Goal: Communication & Community: Answer question/provide support

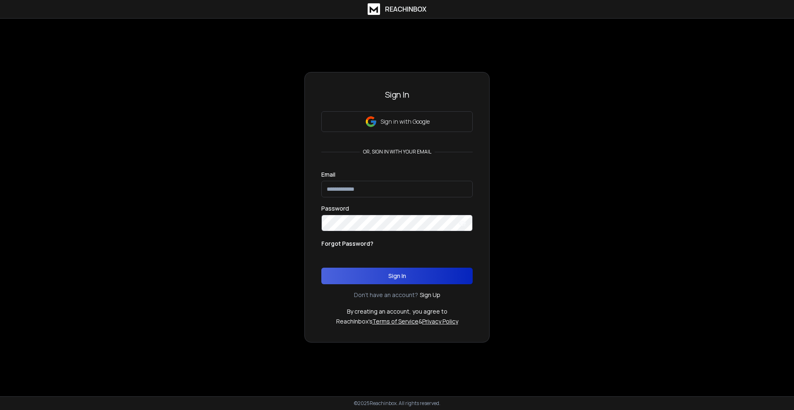
click at [382, 132] on div "Sign in with Google or, sign in with your email Email Password Forgot Password?…" at bounding box center [396, 218] width 151 height 214
click at [381, 123] on p "Sign in with Google" at bounding box center [404, 121] width 49 height 8
click at [377, 120] on button "Sign in with Google" at bounding box center [396, 121] width 151 height 21
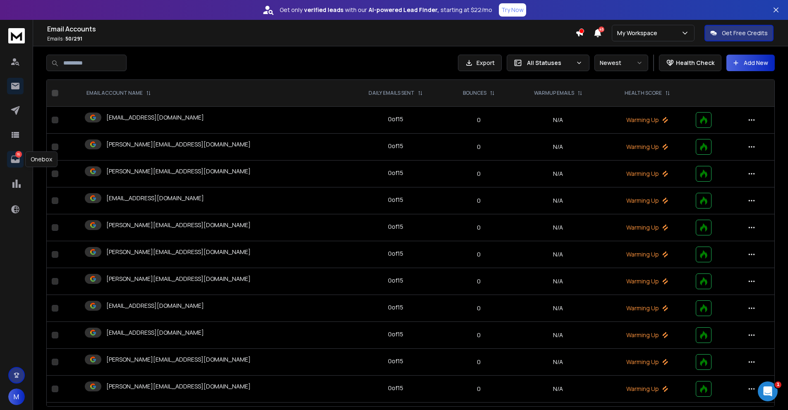
click at [20, 155] on p "16" at bounding box center [18, 154] width 7 height 7
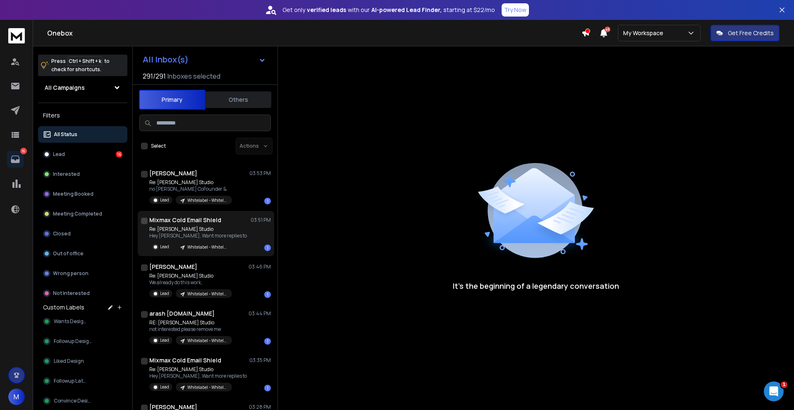
click at [201, 239] on p "Hey Marcel, Want more replies to" at bounding box center [198, 235] width 98 height 7
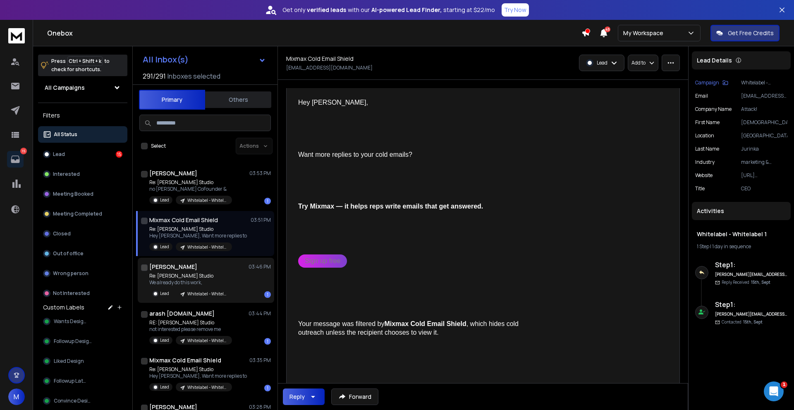
scroll to position [110, 0]
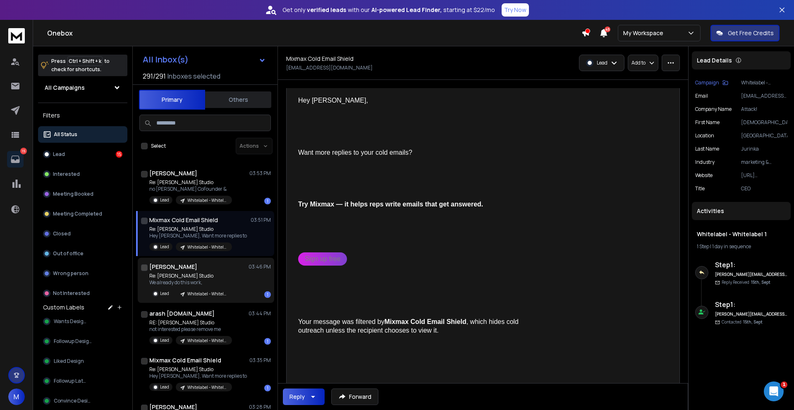
click at [209, 269] on div "Nancy Poznoff 03:46 PM" at bounding box center [210, 267] width 122 height 8
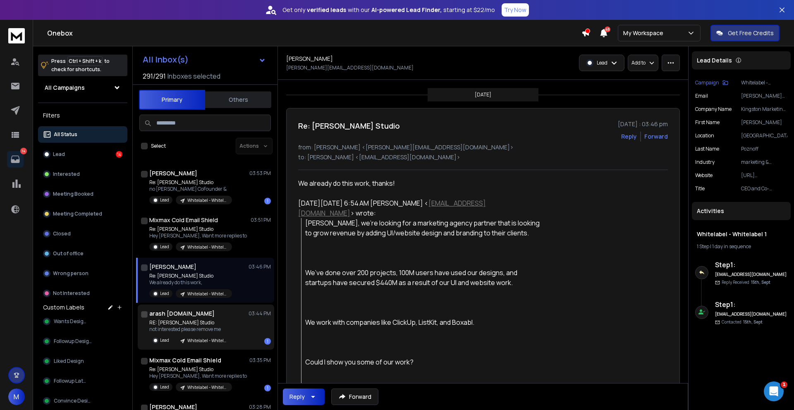
click at [207, 319] on p "RE: Arash x Kargul Studio" at bounding box center [190, 322] width 83 height 7
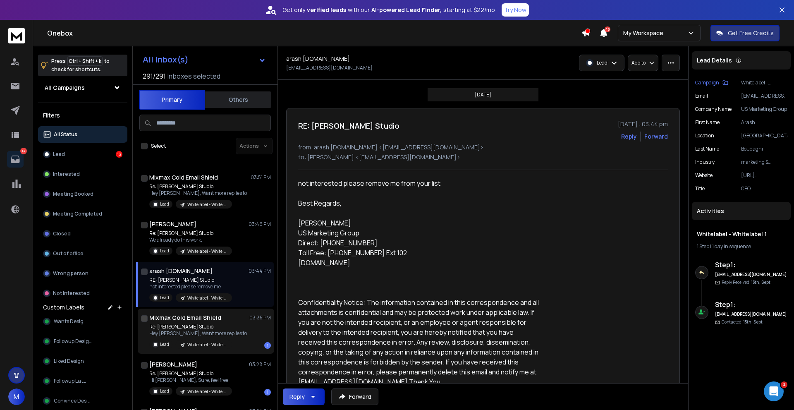
scroll to position [55, 0]
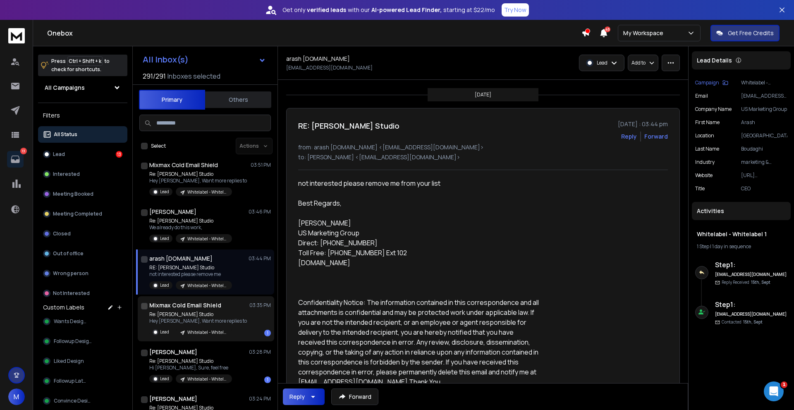
click at [211, 307] on h1 "Mixmax Cold Email Shield" at bounding box center [185, 305] width 72 height 8
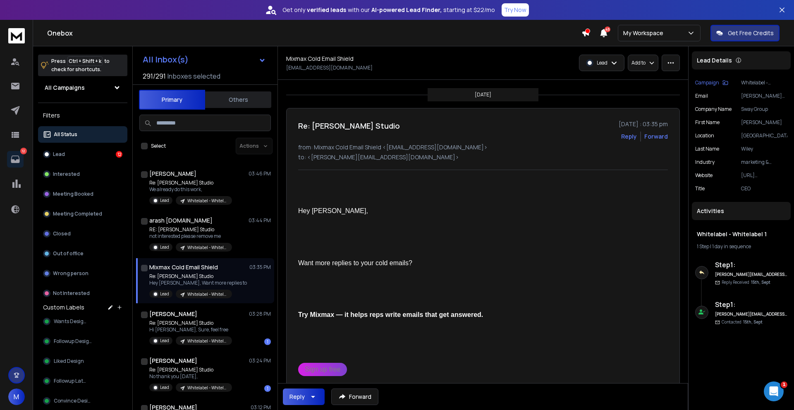
scroll to position [110, 0]
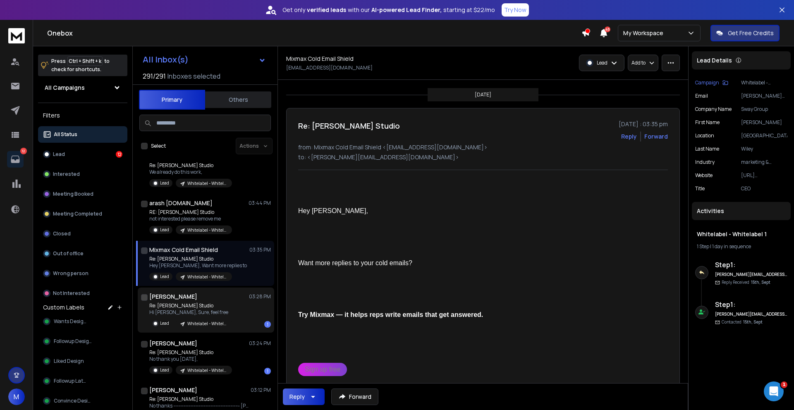
click at [217, 302] on p "Re: Spike x Kargul Studio" at bounding box center [190, 305] width 83 height 7
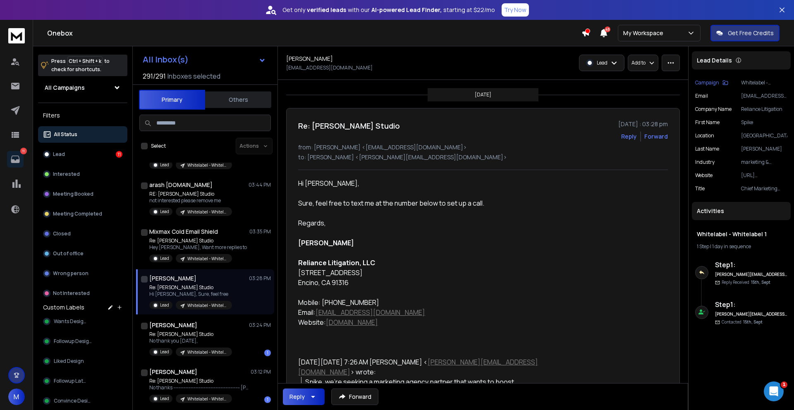
scroll to position [193, 0]
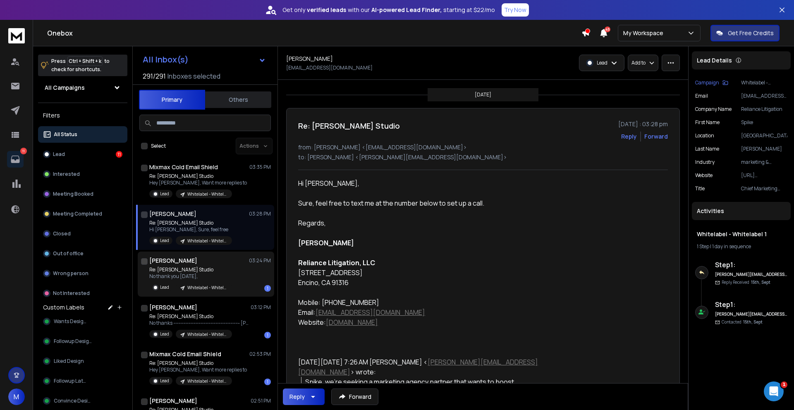
click at [202, 272] on p "Re: Jason x Kargul Studio" at bounding box center [190, 269] width 83 height 7
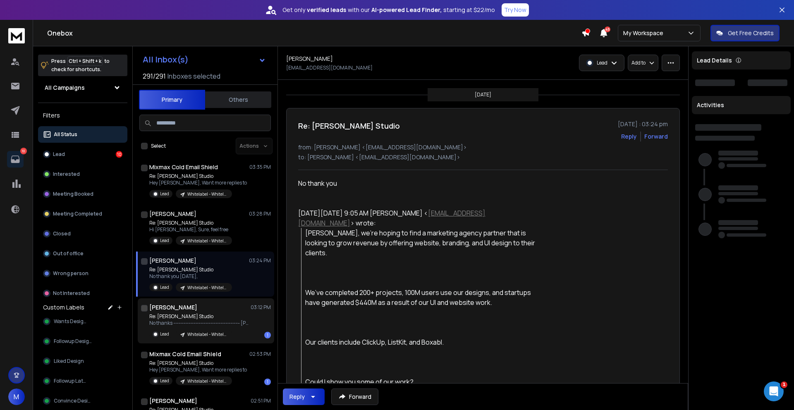
click at [206, 320] on p "No thanks ----------------------------------------------------- JAMIE WACHLARZ …" at bounding box center [198, 323] width 99 height 7
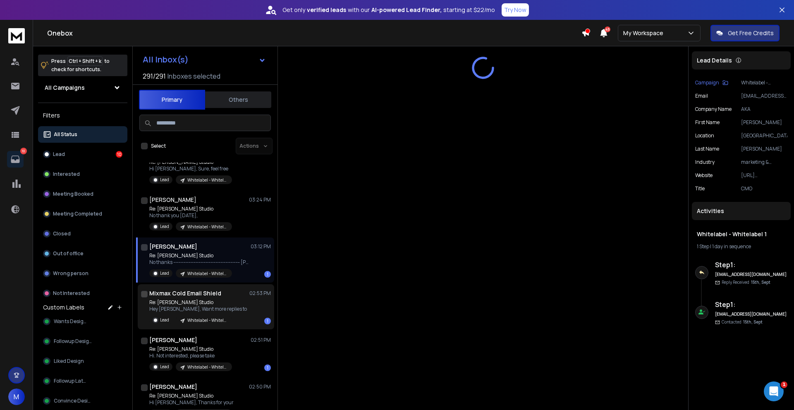
scroll to position [276, 0]
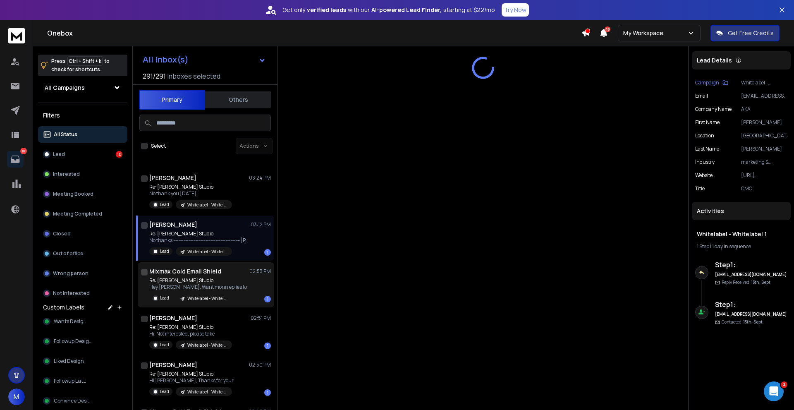
click at [206, 291] on div "Re: Bryan x Kargul Studio Hey Marcel, Want more replies to Lead Whitelabel - Wh…" at bounding box center [198, 289] width 98 height 25
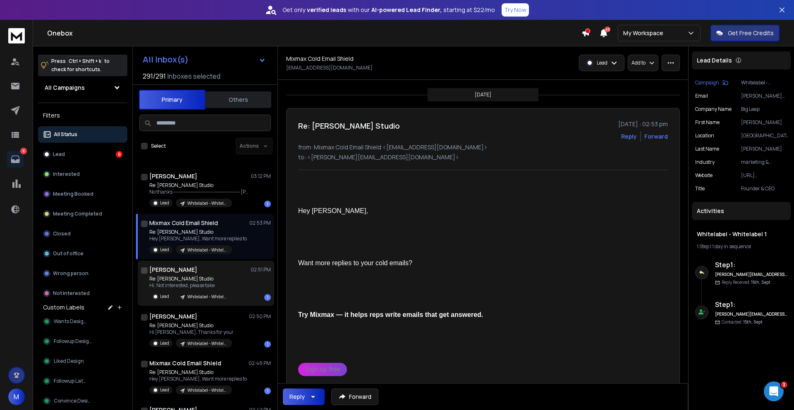
scroll to position [331, 0]
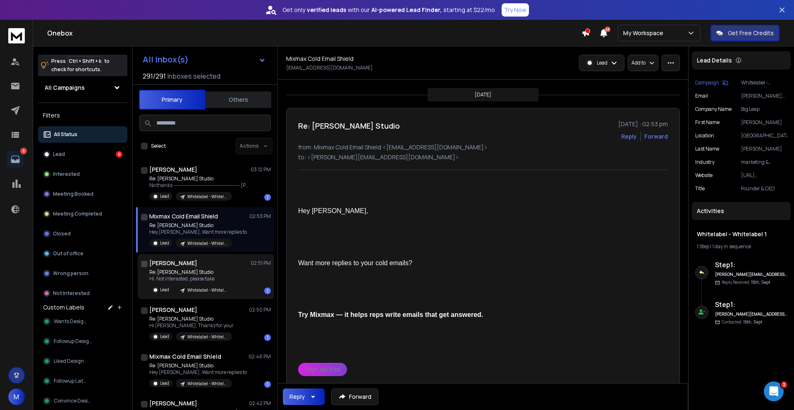
click at [213, 275] on p "Hi. Not interested, please take" at bounding box center [190, 278] width 83 height 7
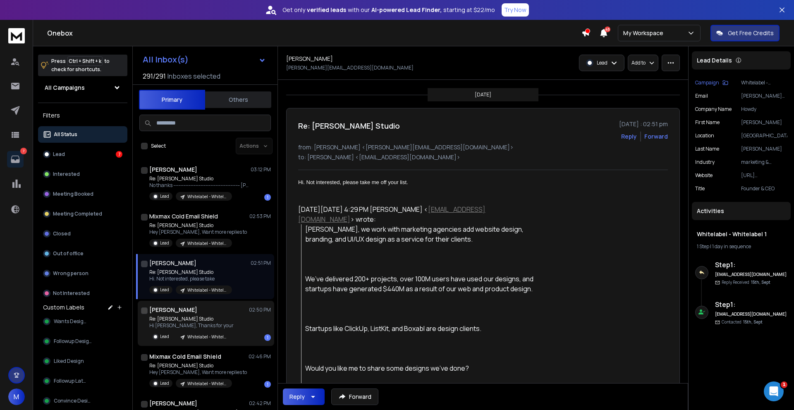
click at [203, 304] on div "Jenn Goldsmith 02:50 PM Re: Jenn x Kargul Studio Hi Marcel, Thanks for your Lea…" at bounding box center [206, 323] width 136 height 45
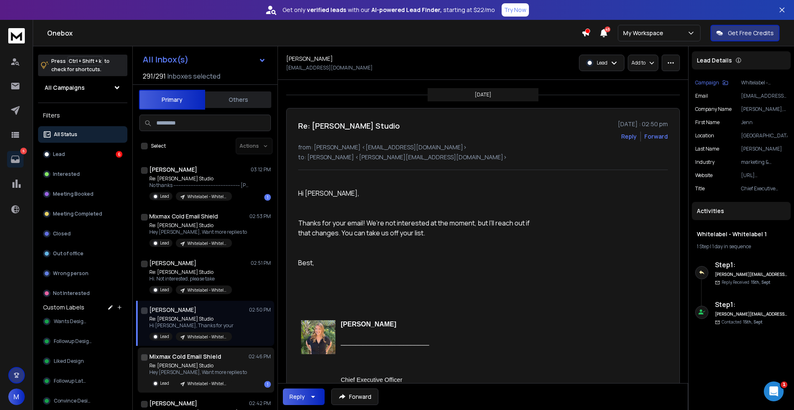
click at [201, 351] on div "Mixmax Cold Email Shield 02:46 PM Re: Corina x Kargul Studio Hey Marcel, Want m…" at bounding box center [206, 369] width 136 height 45
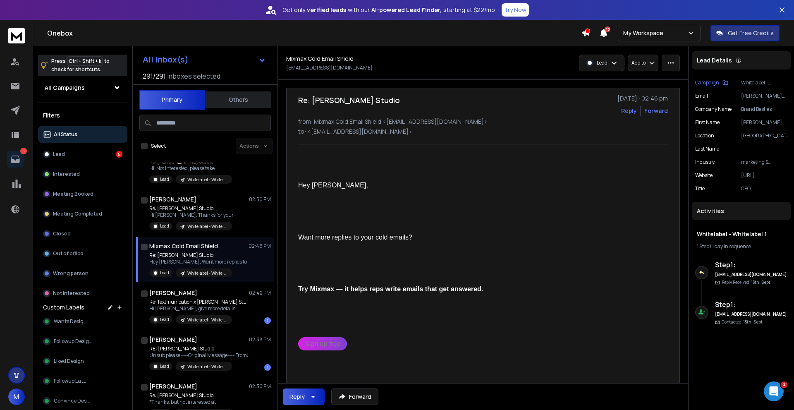
scroll to position [28, 0]
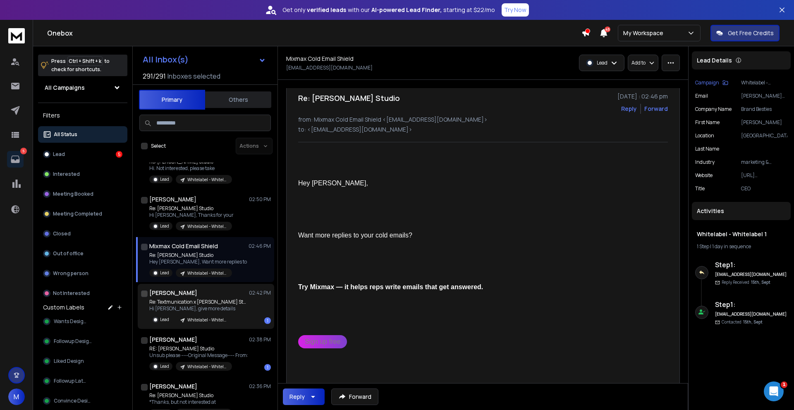
click at [229, 308] on p "Hi Marcel, give more details" at bounding box center [198, 308] width 99 height 7
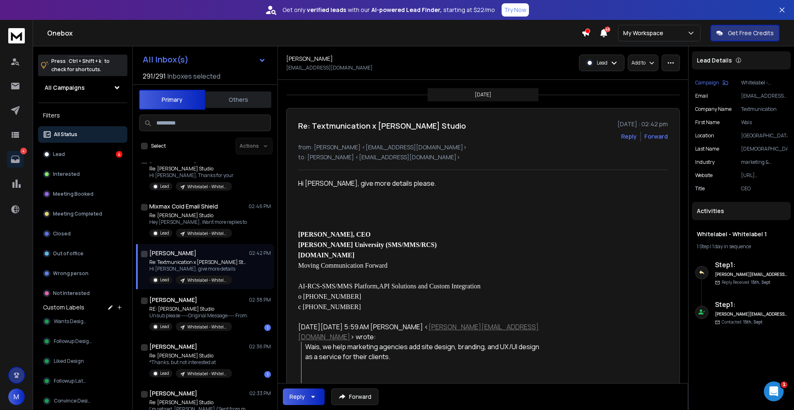
scroll to position [496, 0]
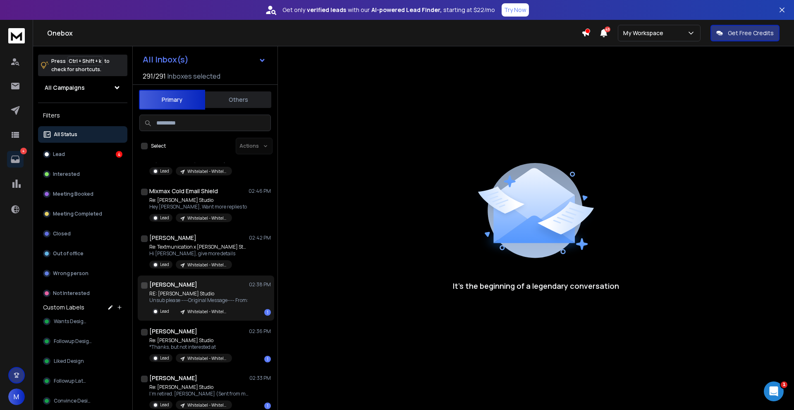
click at [218, 299] on p "Unsub please -----Original Message----- From:" at bounding box center [198, 300] width 99 height 7
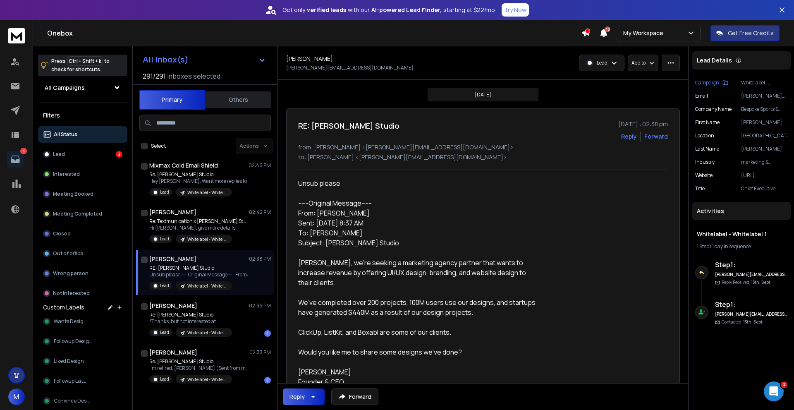
scroll to position [524, 0]
click at [219, 313] on p "Re: Rick x Kargul Studio" at bounding box center [190, 312] width 83 height 7
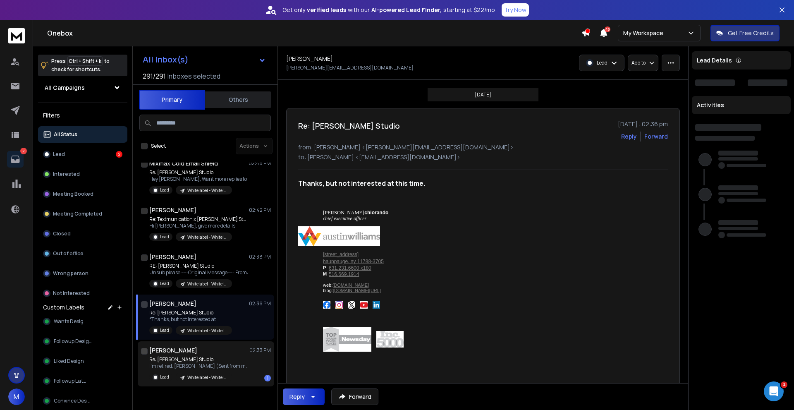
click at [226, 359] on p "Re: Glenn x Kargul Studio" at bounding box center [198, 359] width 99 height 7
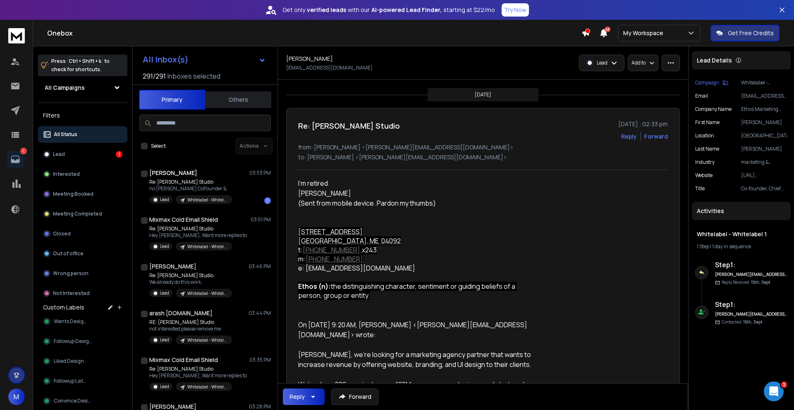
scroll to position [0, 0]
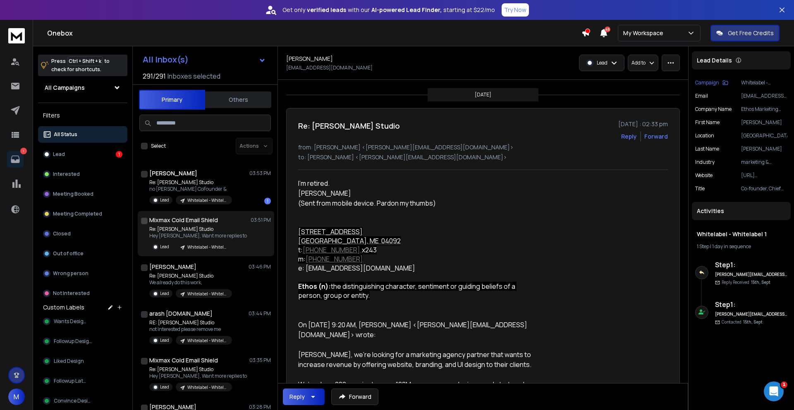
click at [194, 231] on p "Re: Christian x Kargul Studio" at bounding box center [198, 229] width 98 height 7
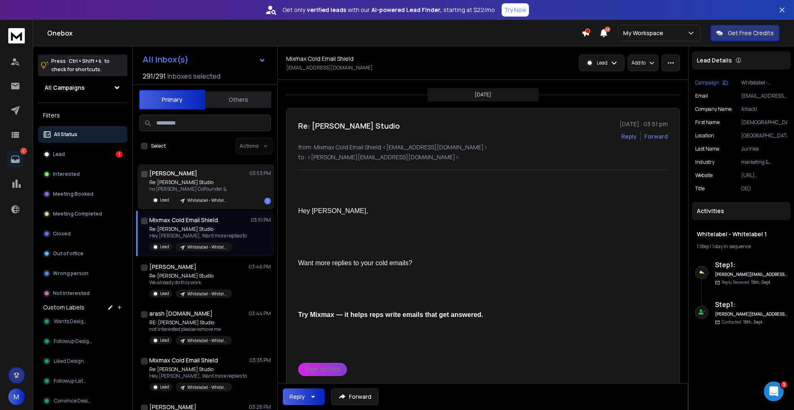
click at [197, 185] on p "Re: Brett x Kargul Studio" at bounding box center [190, 182] width 83 height 7
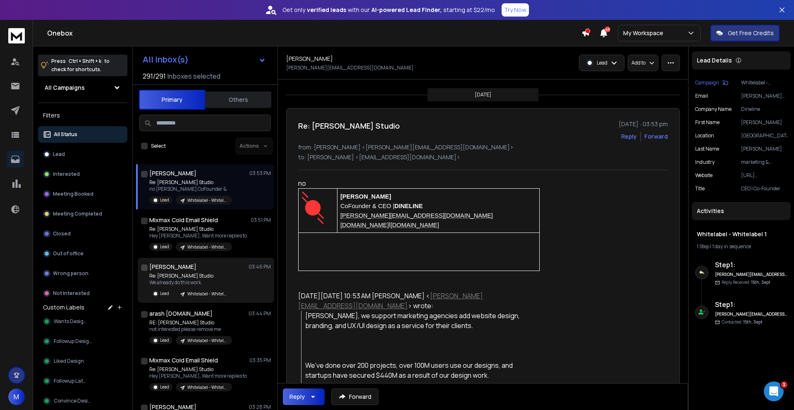
click at [213, 273] on p "Re: Nancy x Kargul Studio" at bounding box center [190, 276] width 83 height 7
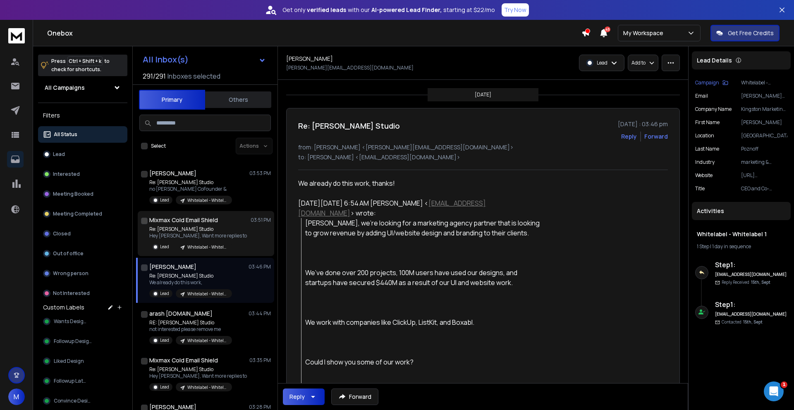
click at [210, 233] on p "Hey Marcel, Want more replies to" at bounding box center [198, 235] width 98 height 7
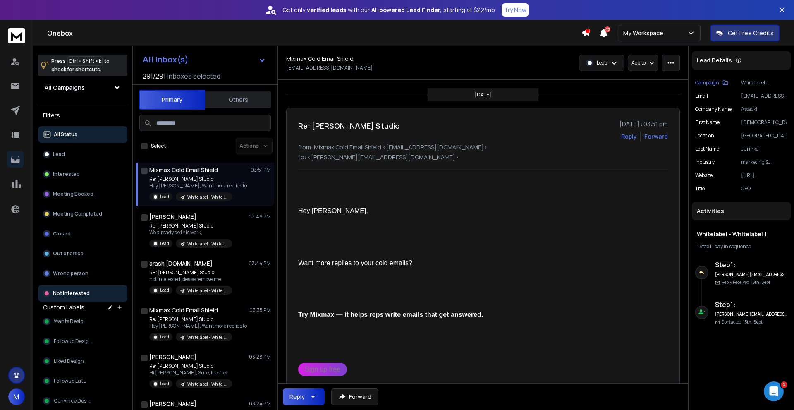
scroll to position [83, 0]
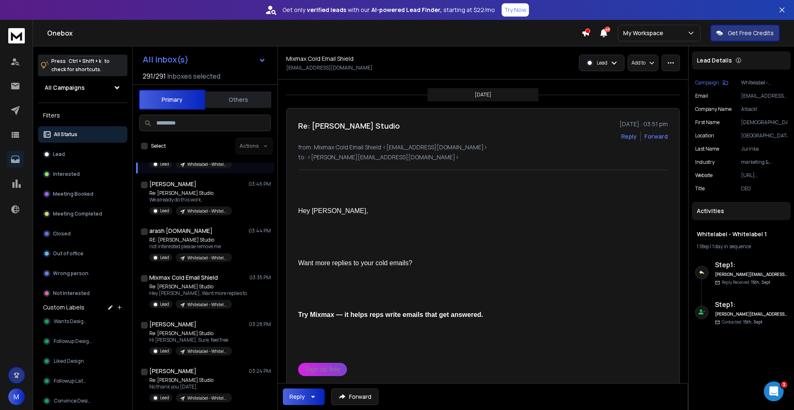
drag, startPoint x: 89, startPoint y: 321, endPoint x: 71, endPoint y: 311, distance: 20.4
click at [71, 311] on div "Custom Labels" at bounding box center [82, 307] width 89 height 12
click at [68, 318] on div "Wants Design" at bounding box center [65, 321] width 45 height 7
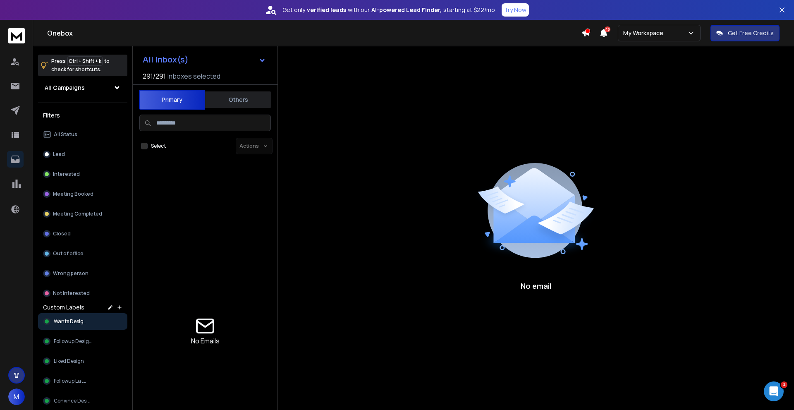
click at [62, 120] on h3 "Filters" at bounding box center [82, 116] width 89 height 12
click at [62, 129] on button "All Status" at bounding box center [82, 134] width 89 height 17
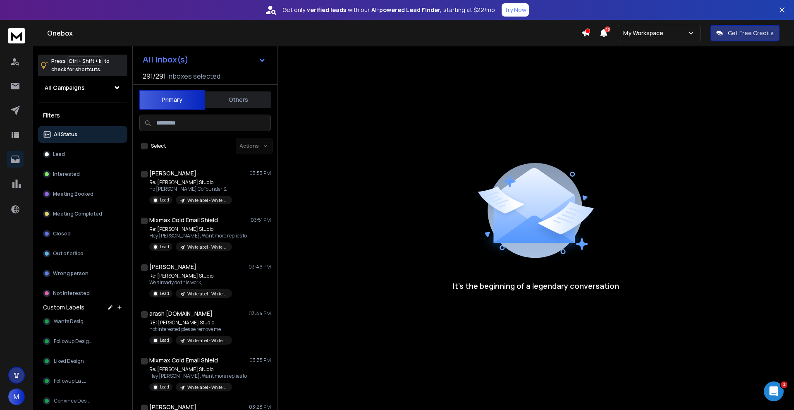
click at [209, 175] on div "Brett Linkletter 03:53 PM" at bounding box center [210, 173] width 122 height 8
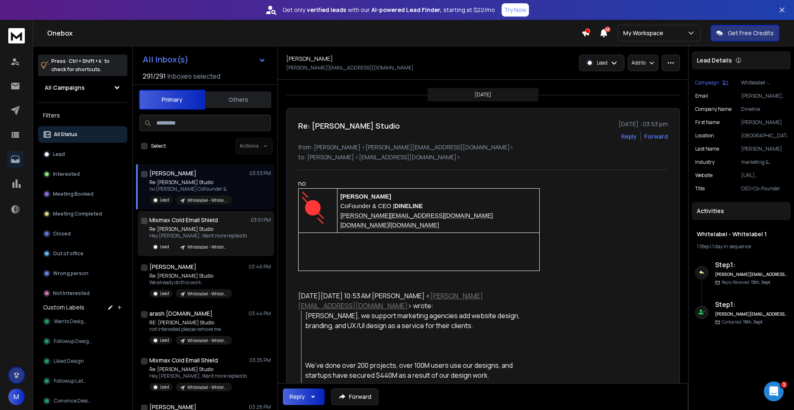
click at [190, 233] on p "Hey Marcel, Want more replies to" at bounding box center [198, 235] width 98 height 7
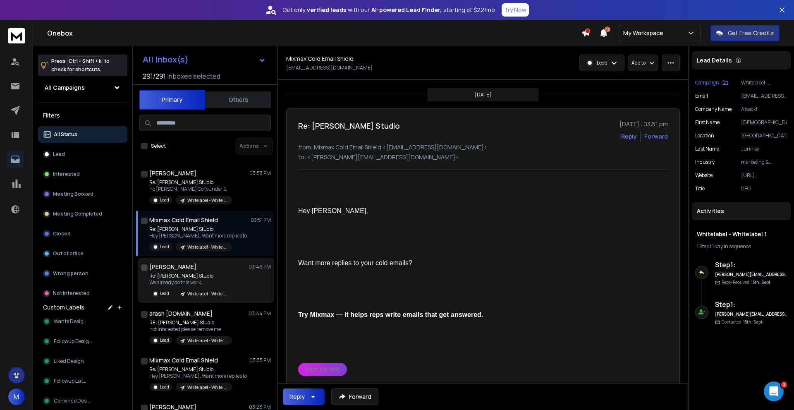
click at [218, 278] on p "Re: Nancy x Kargul Studio" at bounding box center [190, 276] width 83 height 7
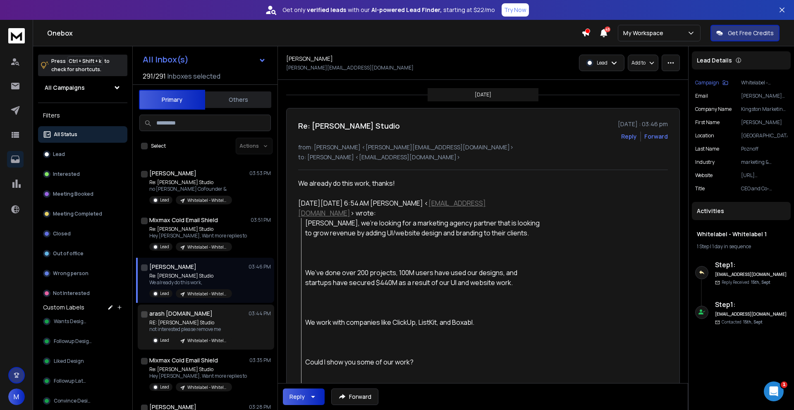
click at [208, 313] on h1 "arash usmarketinggrp.com" at bounding box center [180, 313] width 63 height 8
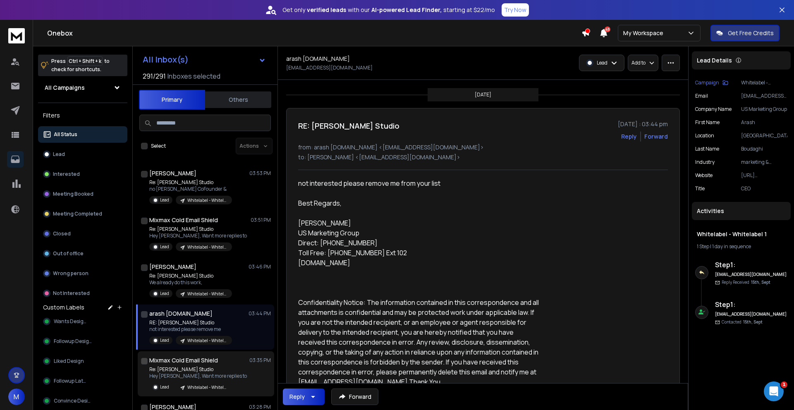
click at [208, 355] on div "Mixmax Cold Email Shield 03:35 PM Re: Danielle x Kargul Studio Hey Marcel, Want…" at bounding box center [206, 373] width 136 height 45
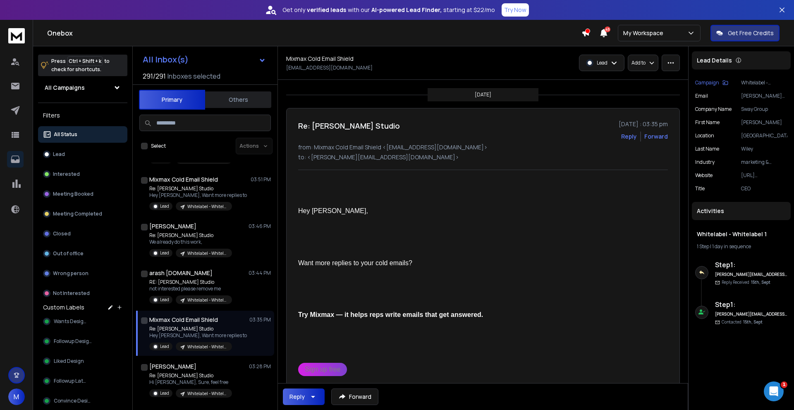
scroll to position [55, 0]
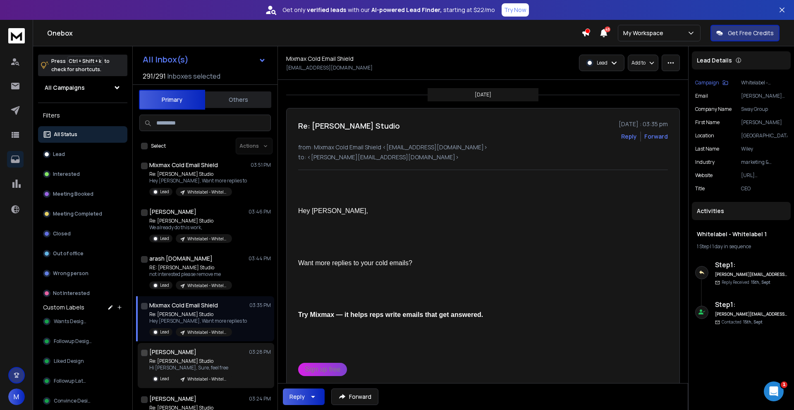
click at [204, 356] on div "Spike Singh 03:28 PM Re: Spike x Kargul Studio Hi Marcel, Sure, feel free Lead …" at bounding box center [210, 365] width 122 height 35
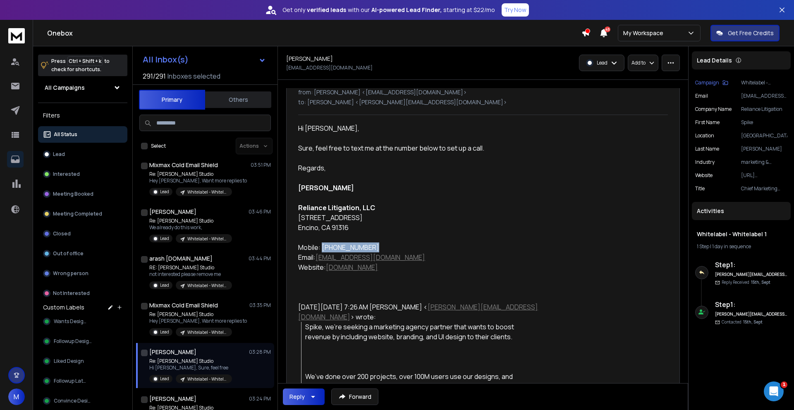
drag, startPoint x: 374, startPoint y: 245, endPoint x: 321, endPoint y: 246, distance: 52.5
click at [321, 246] on div "Mobile: (818) 681-6800" at bounding box center [418, 247] width 241 height 10
copy div "(818) 681-6800"
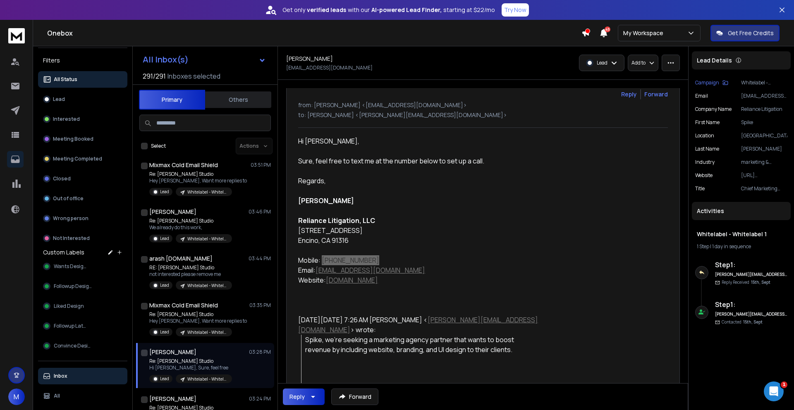
scroll to position [28, 0]
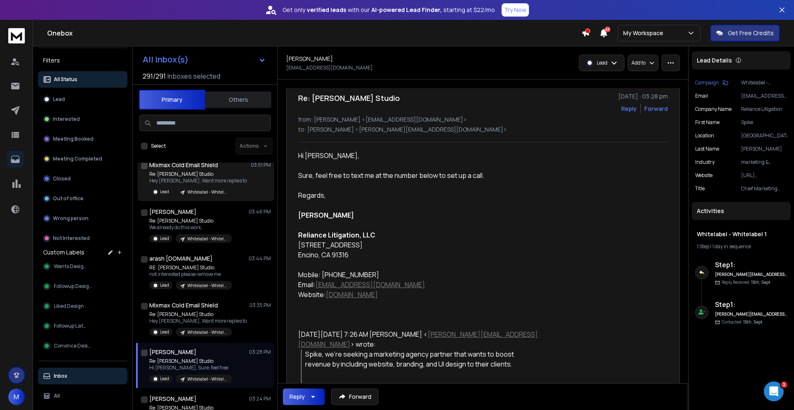
click at [217, 171] on p "Re: Christian x Kargul Studio" at bounding box center [198, 174] width 98 height 7
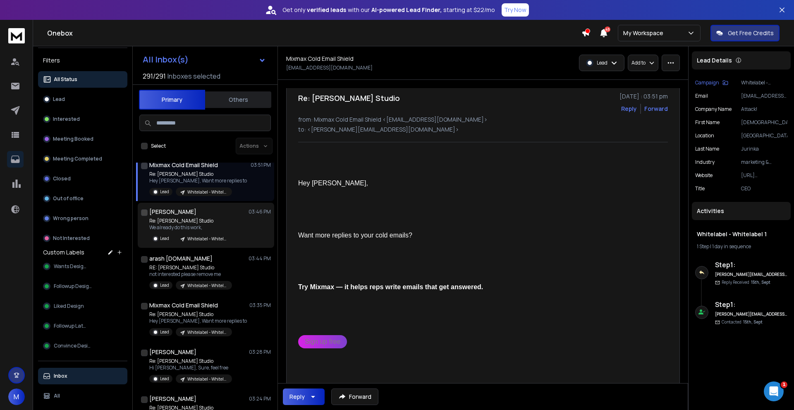
click at [206, 206] on div "Nancy Poznoff 03:46 PM Re: Nancy x Kargul Studio We already do this work, Lead …" at bounding box center [206, 225] width 136 height 45
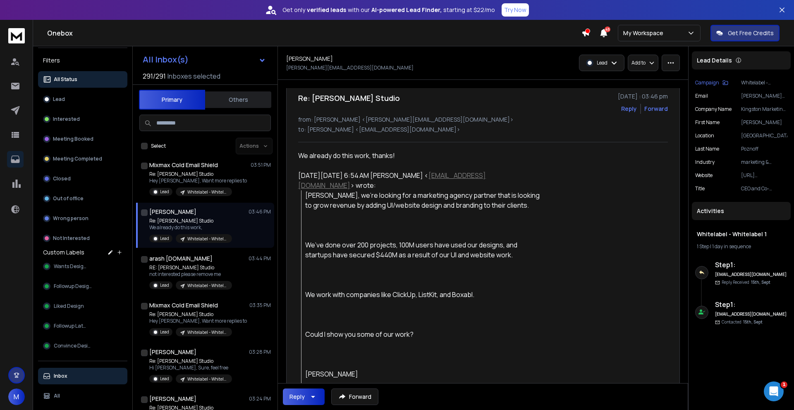
click at [201, 245] on div "Nancy Poznoff 03:46 PM Re: Nancy x Kargul Studio We already do this work, Lead …" at bounding box center [206, 225] width 136 height 45
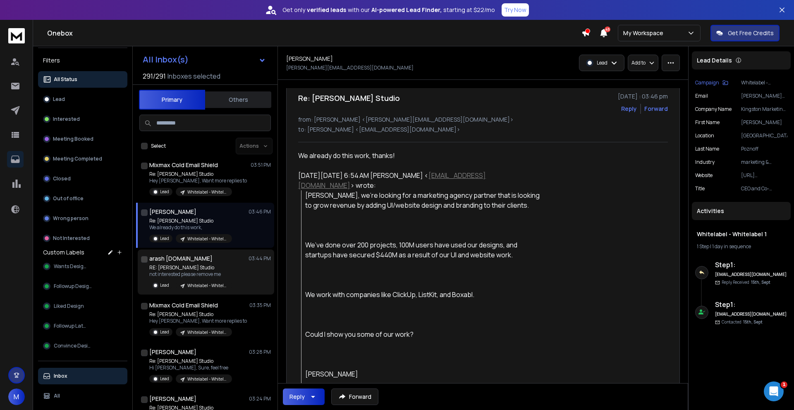
click at [191, 260] on h1 "arash usmarketinggrp.com" at bounding box center [180, 258] width 63 height 8
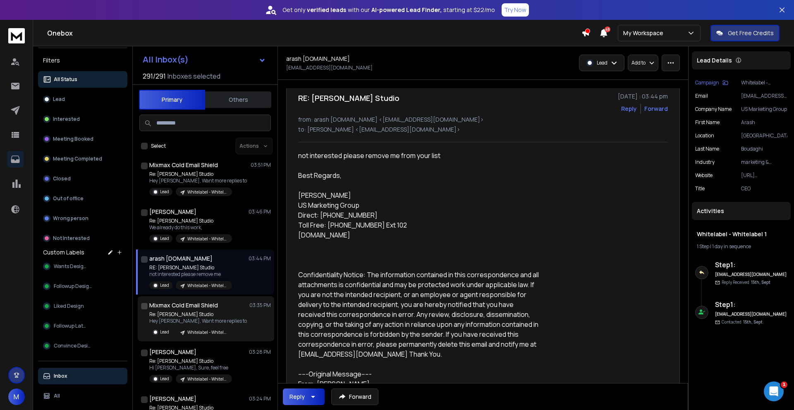
click at [180, 318] on p "Hey Marcel, Want more replies to" at bounding box center [198, 321] width 98 height 7
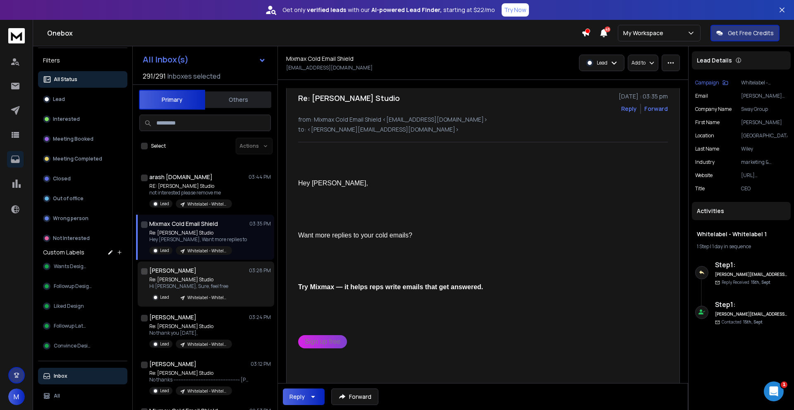
scroll to position [138, 0]
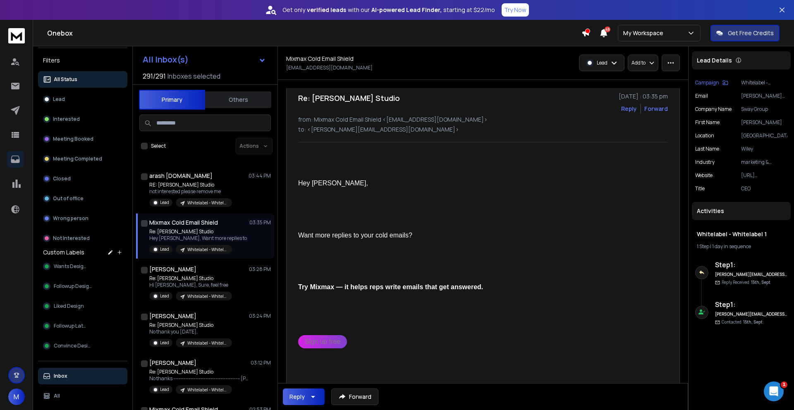
click at [318, 345] on link "Sign up free" at bounding box center [322, 341] width 49 height 13
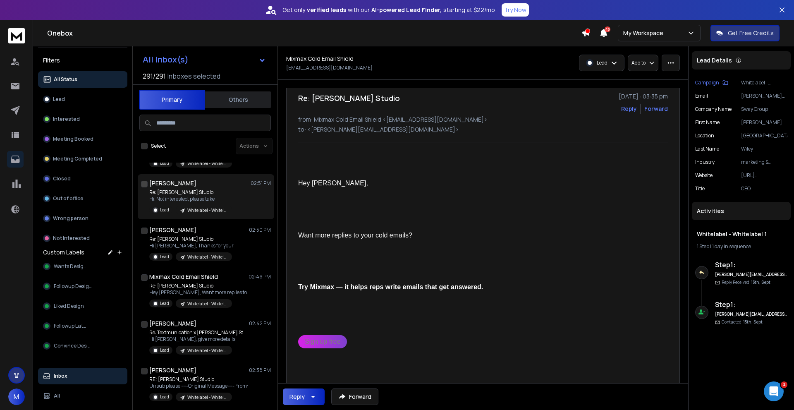
scroll to position [414, 0]
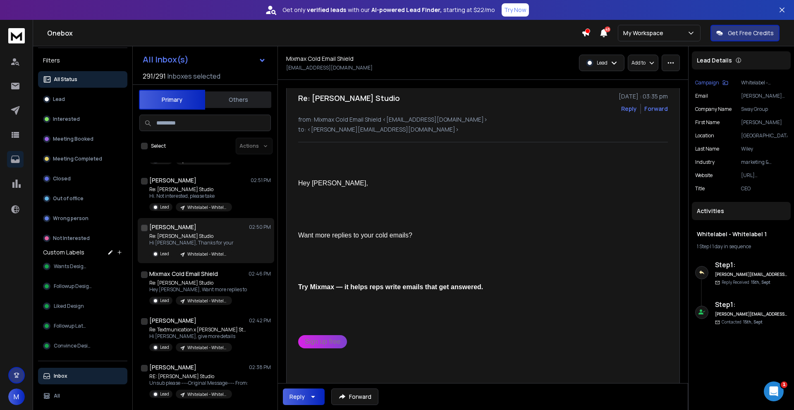
click at [160, 229] on h1 "Jenn Goldsmith" at bounding box center [172, 227] width 47 height 8
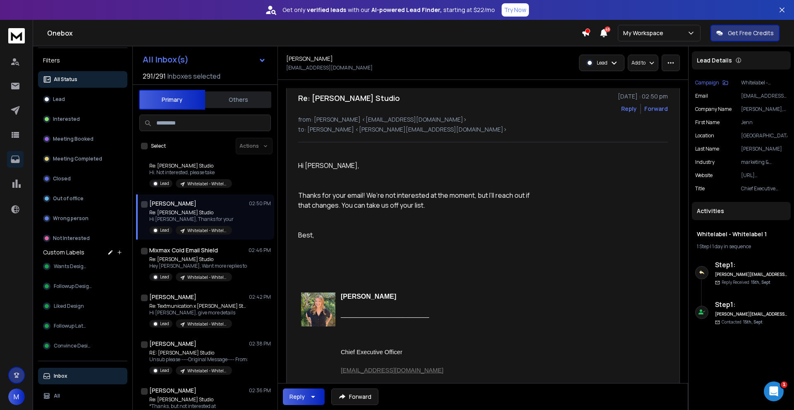
scroll to position [441, 0]
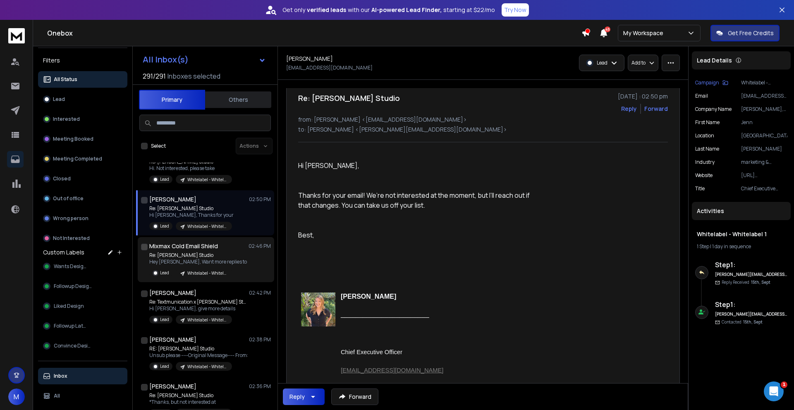
click at [184, 241] on div "Mixmax Cold Email Shield 02:46 PM Re: Corina x Kargul Studio Hey Marcel, Want m…" at bounding box center [206, 259] width 136 height 45
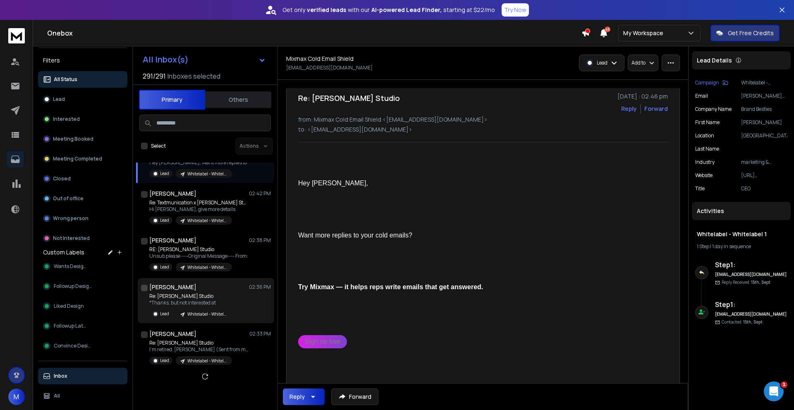
scroll to position [0, 0]
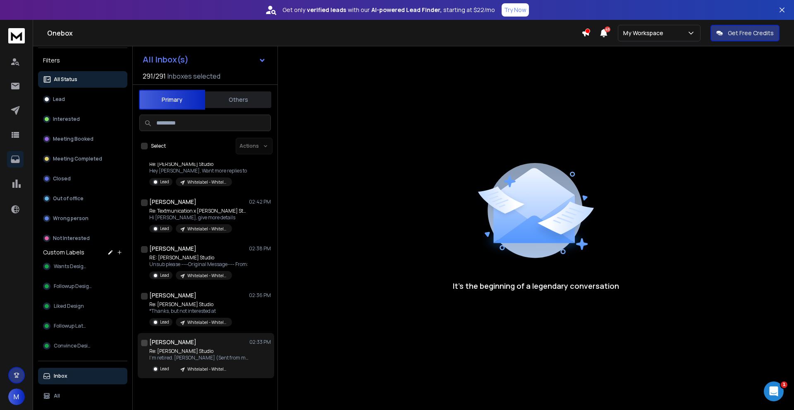
click at [189, 343] on h1 "Glenn Rudberg" at bounding box center [172, 342] width 47 height 8
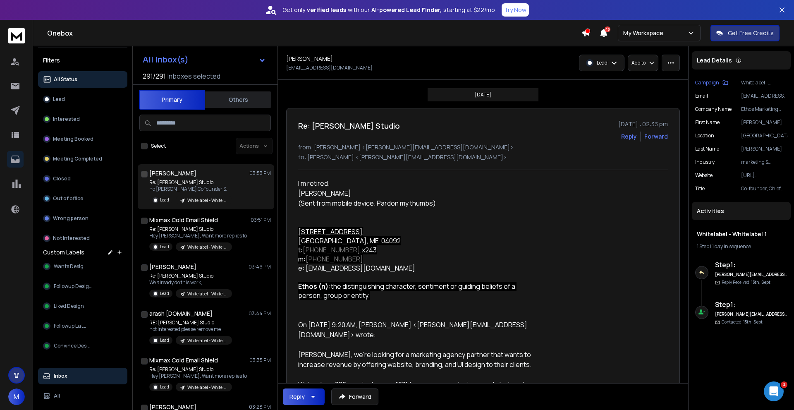
click at [160, 182] on p "Re: Brett x Kargul Studio" at bounding box center [190, 182] width 83 height 7
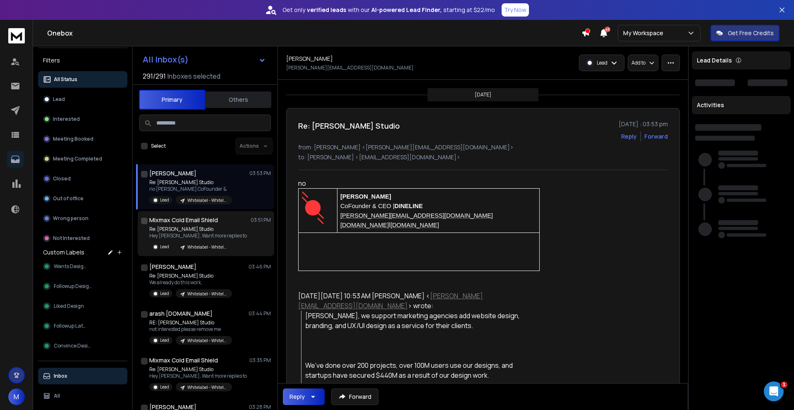
click at [178, 220] on h1 "Mixmax Cold Email Shield" at bounding box center [183, 220] width 69 height 8
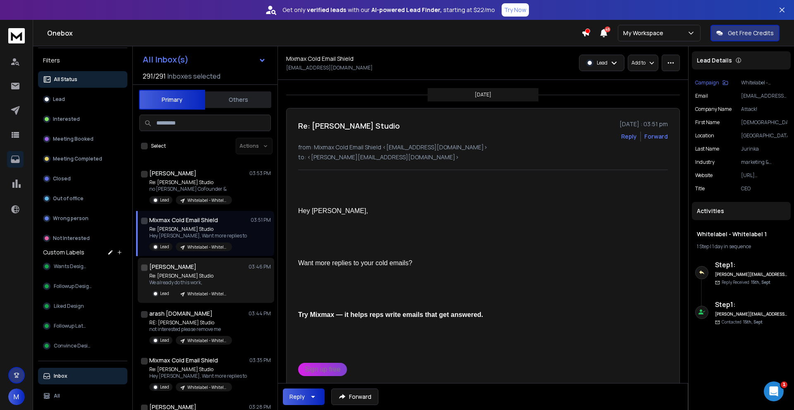
click at [208, 281] on p "We already do this work," at bounding box center [190, 282] width 83 height 7
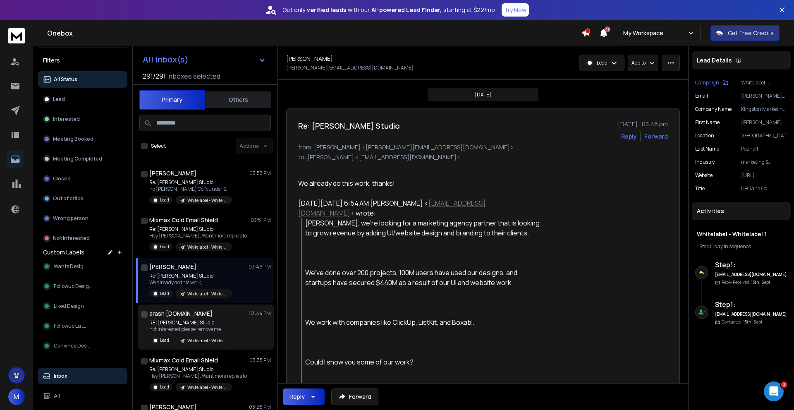
click at [195, 311] on h1 "arash usmarketinggrp.com" at bounding box center [180, 313] width 63 height 8
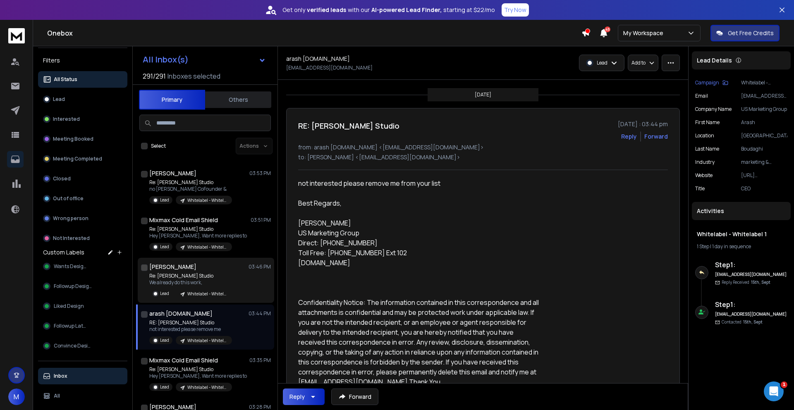
click at [191, 279] on p "We already do this work," at bounding box center [190, 282] width 83 height 7
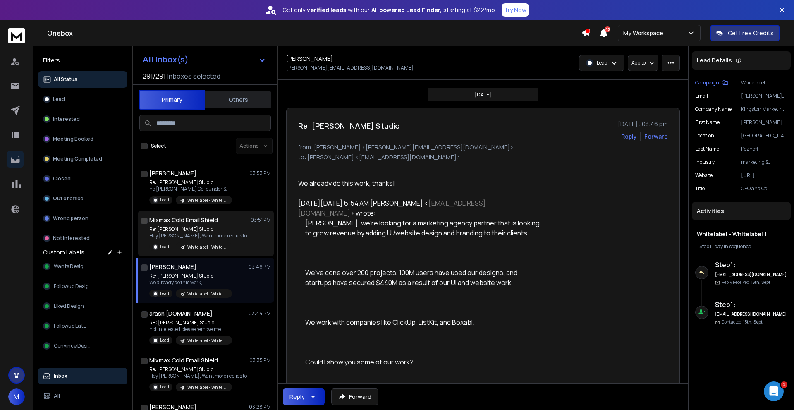
click at [171, 236] on p "Hey Marcel, Want more replies to" at bounding box center [198, 235] width 98 height 7
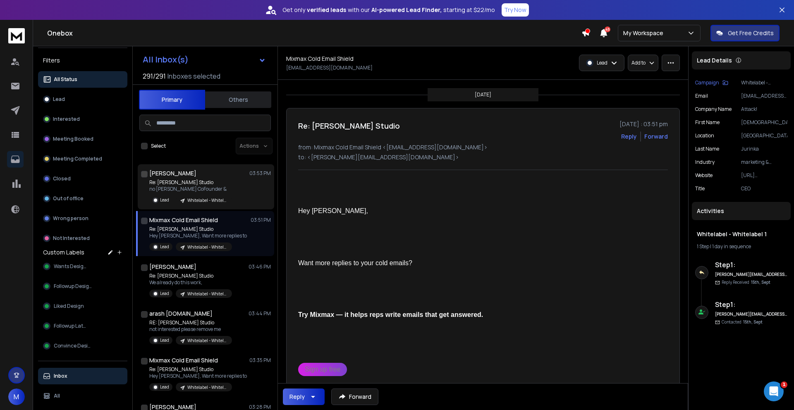
click at [209, 177] on div "Brett Linkletter 03:53 PM Re: Brett x Kargul Studio no BRETT LINKLETTER CoFound…" at bounding box center [210, 186] width 122 height 35
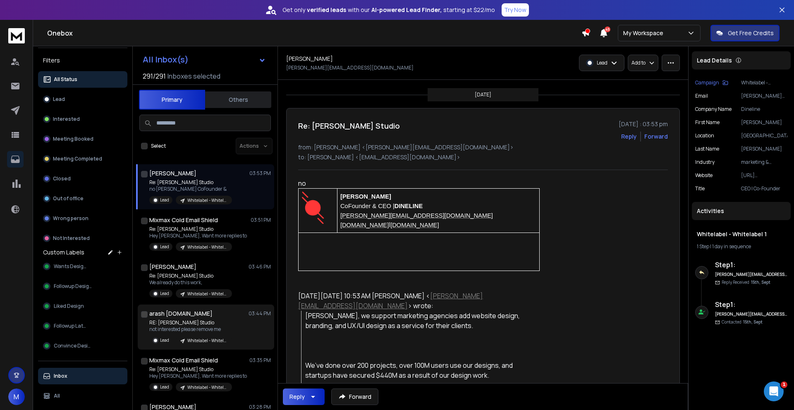
click at [200, 324] on p "RE: Arash x Kargul Studio" at bounding box center [190, 322] width 83 height 7
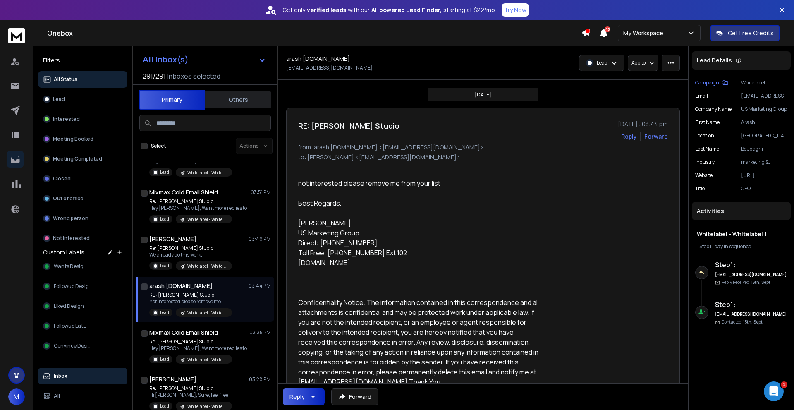
click at [200, 324] on div "Mixmax Cold Email Shield 03:35 PM Re: Danielle x Kargul Studio Hey Marcel, Want…" at bounding box center [206, 345] width 136 height 45
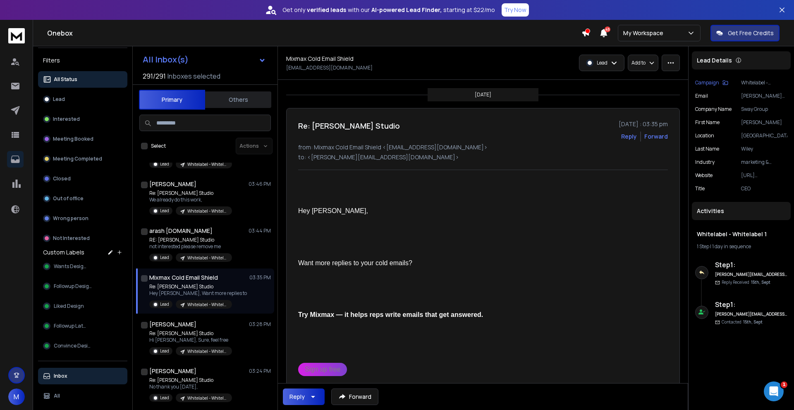
click at [198, 333] on p "Re: Spike x Kargul Studio" at bounding box center [190, 333] width 83 height 7
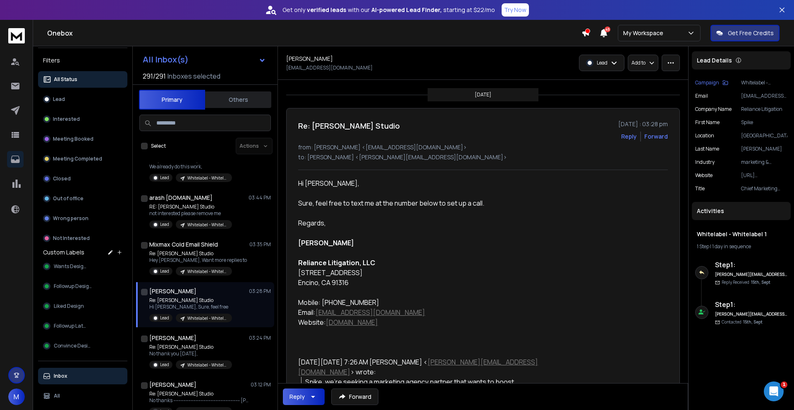
scroll to position [138, 0]
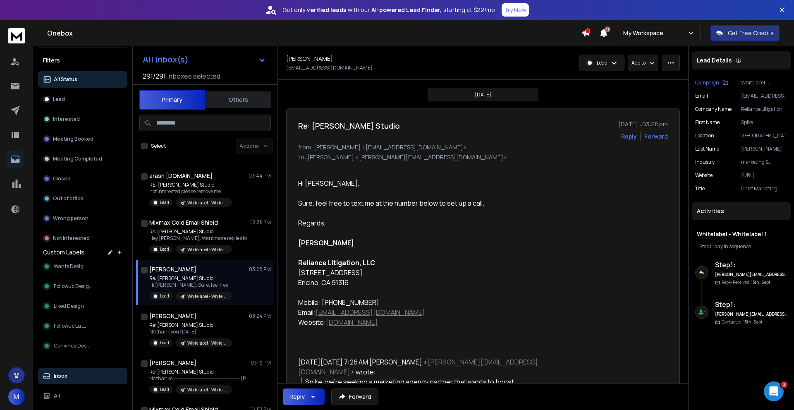
click at [592, 64] on div at bounding box center [589, 62] width 7 height 7
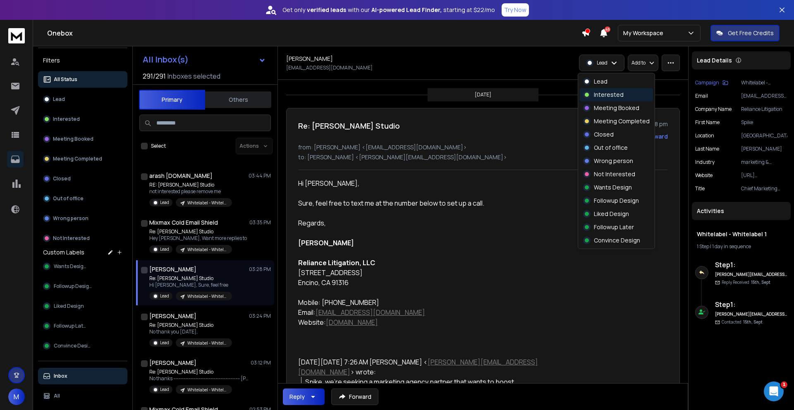
click at [612, 98] on p "Interested" at bounding box center [609, 95] width 30 height 8
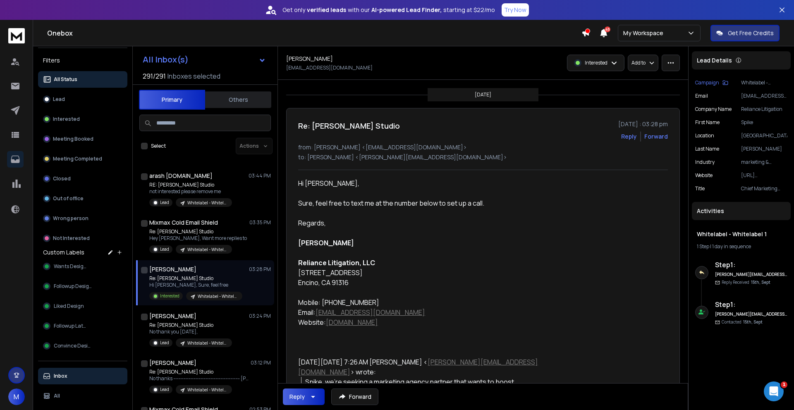
click at [370, 322] on link "reliancelitigation.com" at bounding box center [352, 322] width 52 height 9
click at [622, 138] on button "Reply" at bounding box center [629, 136] width 16 height 8
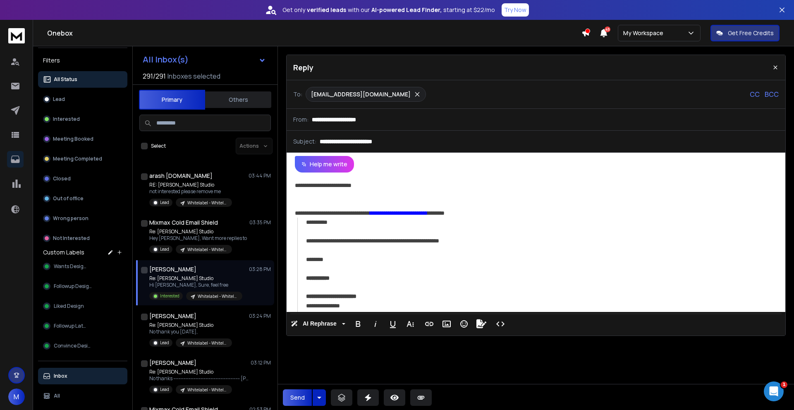
click at [303, 400] on button "Send" at bounding box center [297, 397] width 29 height 17
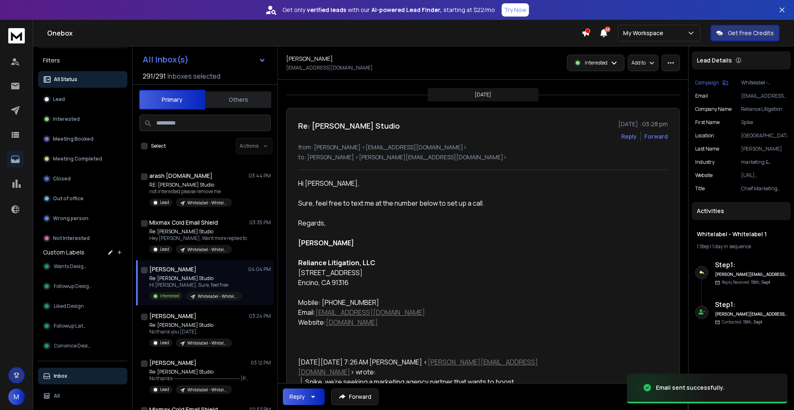
click at [27, 66] on div "M" at bounding box center [16, 216] width 33 height 393
click at [16, 68] on link at bounding box center [15, 61] width 17 height 17
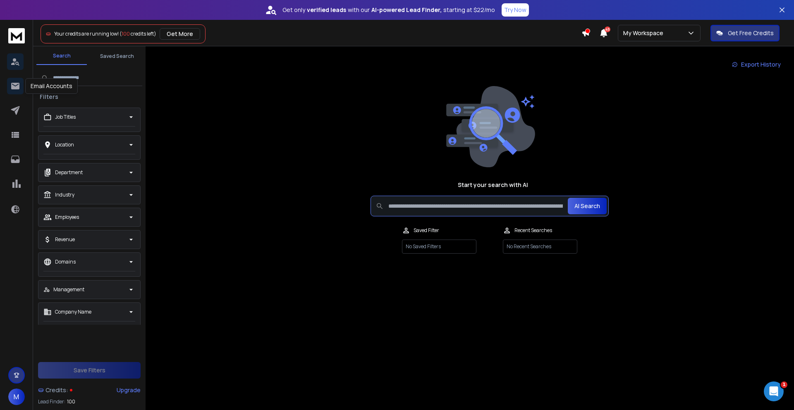
click at [15, 78] on link at bounding box center [15, 86] width 17 height 17
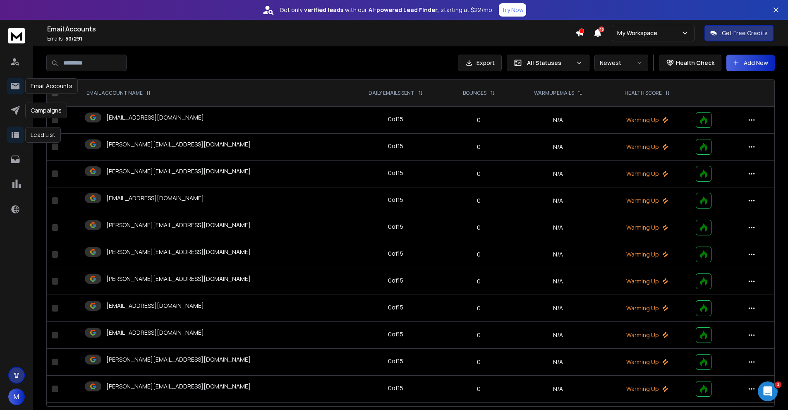
click at [17, 138] on icon at bounding box center [15, 135] width 10 height 10
click at [15, 151] on link at bounding box center [15, 159] width 17 height 17
click at [15, 153] on link at bounding box center [15, 159] width 17 height 17
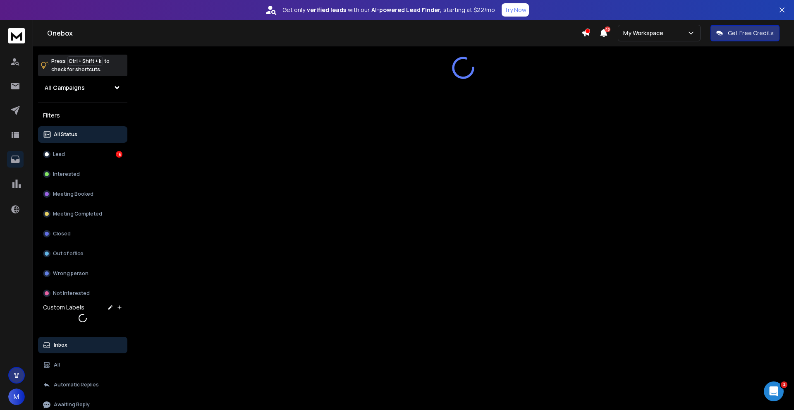
click at [16, 157] on icon at bounding box center [15, 159] width 10 height 10
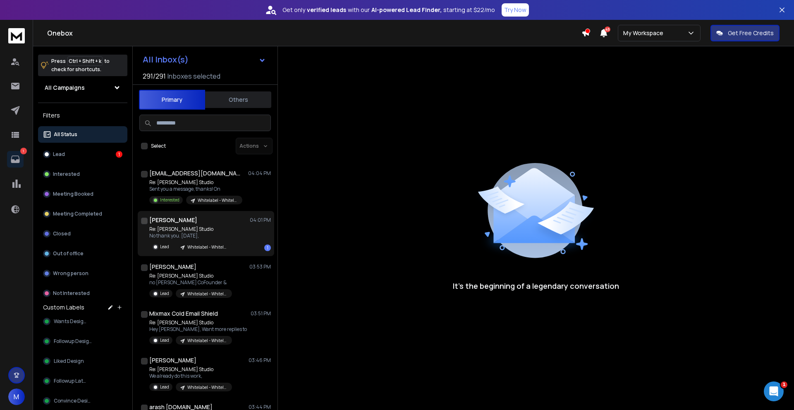
click at [160, 215] on div "Erik Olson 04:01 PM Re: Erik x Kargul Studio No thank you. On Mon, Lead Whitela…" at bounding box center [206, 233] width 136 height 45
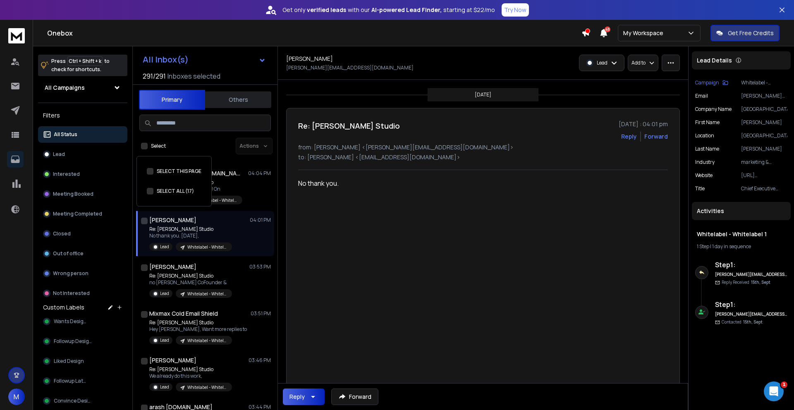
click at [190, 173] on label "SELECT THIS PAGE" at bounding box center [179, 171] width 45 height 7
click at [239, 177] on div "spike@reliancelitigation.com 04:04 PM" at bounding box center [210, 173] width 122 height 8
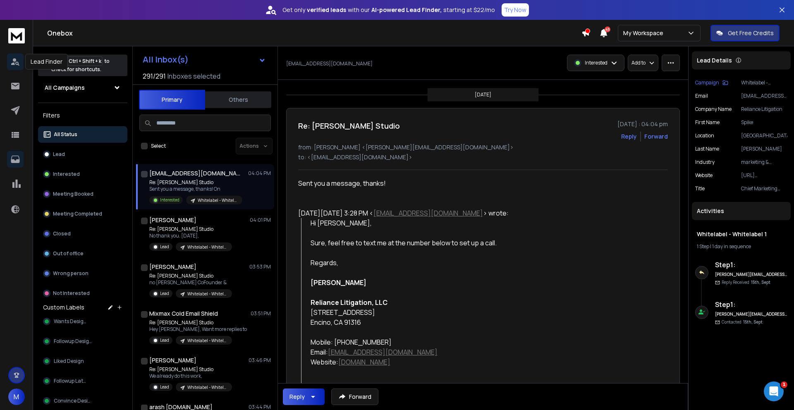
click at [20, 60] on link at bounding box center [15, 61] width 17 height 17
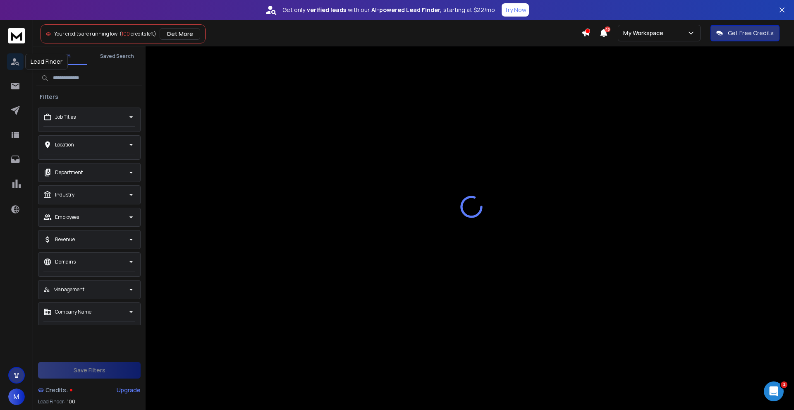
click at [8, 59] on link at bounding box center [15, 61] width 17 height 17
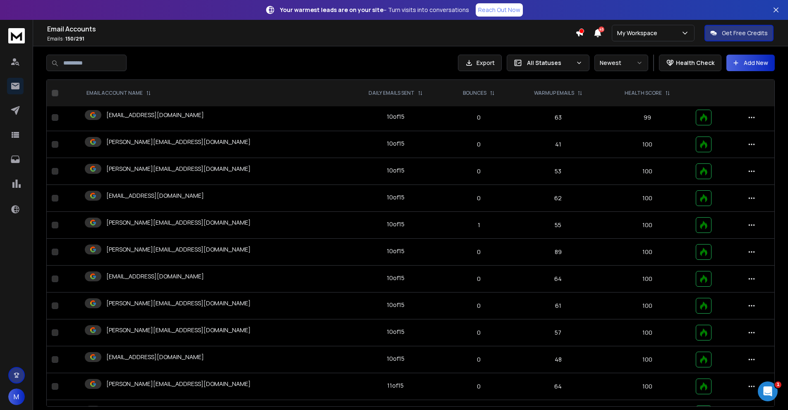
scroll to position [3400, 0]
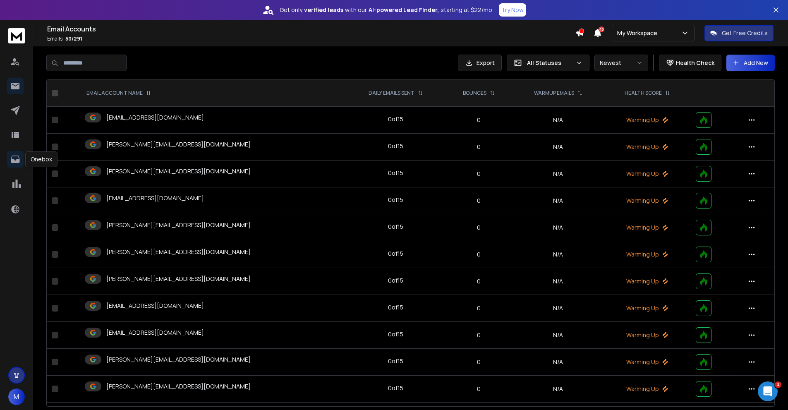
click at [17, 159] on icon at bounding box center [15, 158] width 9 height 7
